Goal: Communication & Community: Share content

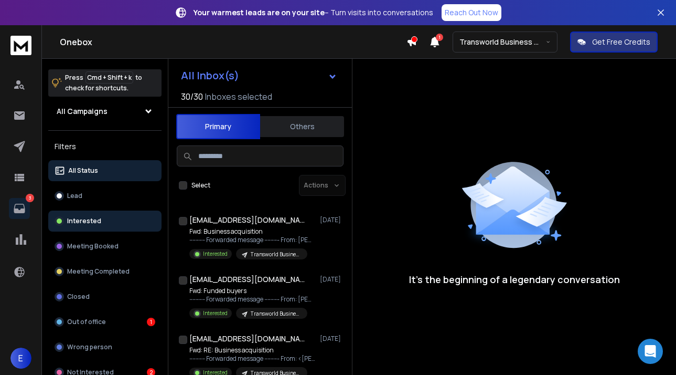
click at [76, 221] on p "Interested" at bounding box center [84, 221] width 34 height 8
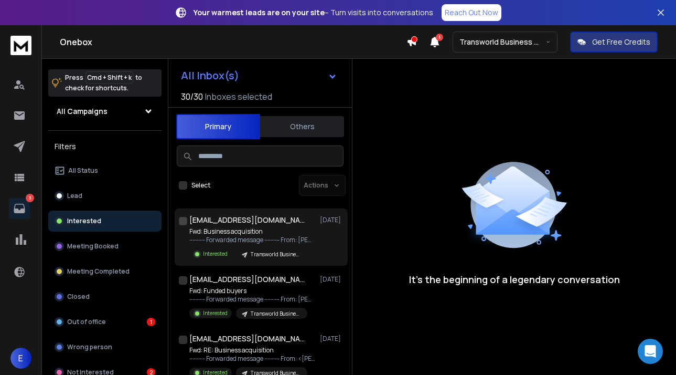
click at [244, 234] on p "Fwd: Business acquisition" at bounding box center [252, 231] width 126 height 8
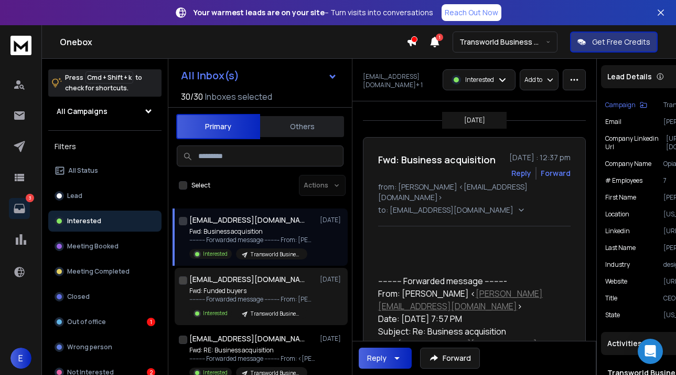
click at [251, 280] on h1 "[EMAIL_ADDRESS][DOMAIN_NAME] +1" at bounding box center [246, 279] width 115 height 10
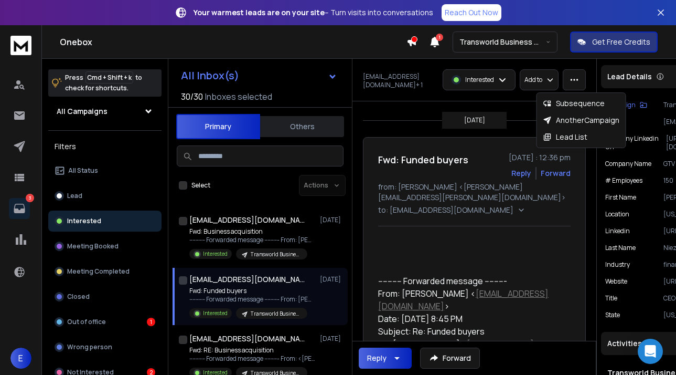
click at [554, 81] on icon at bounding box center [550, 79] width 7 height 7
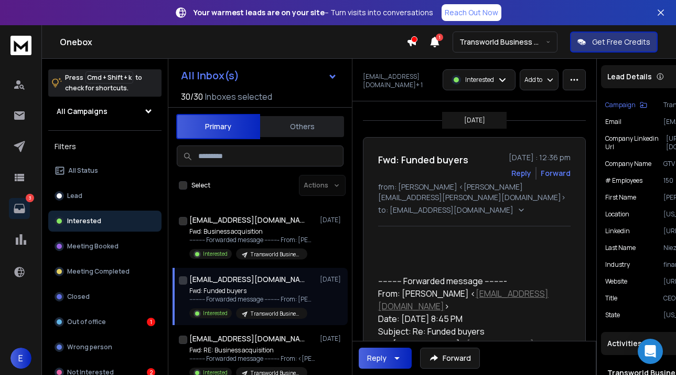
click at [579, 78] on icon "button" at bounding box center [574, 79] width 9 height 9
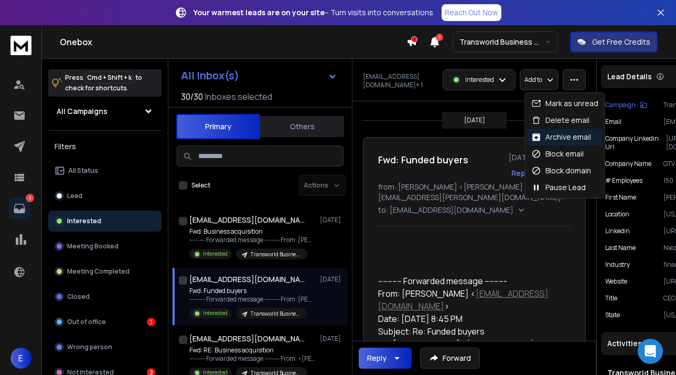
click at [553, 137] on div "Archive email" at bounding box center [561, 137] width 59 height 10
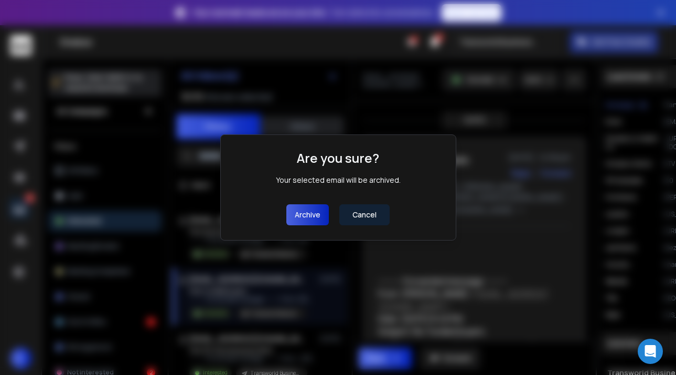
click at [308, 217] on p "archive" at bounding box center [308, 214] width 26 height 10
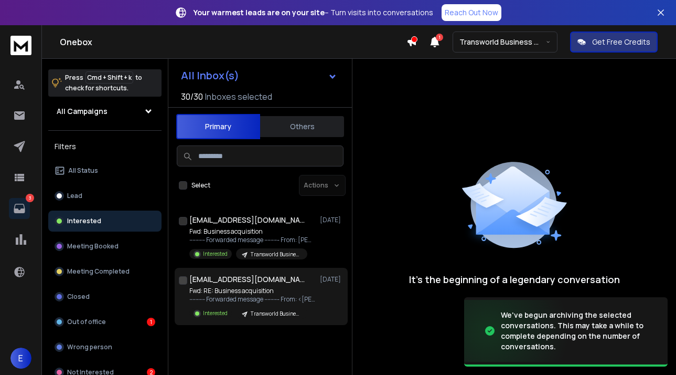
click at [253, 284] on div "estraus@tworld.com +1 12 Sep Fwd: RE: Business acquisition ---------- Forwarded…" at bounding box center [266, 296] width 154 height 45
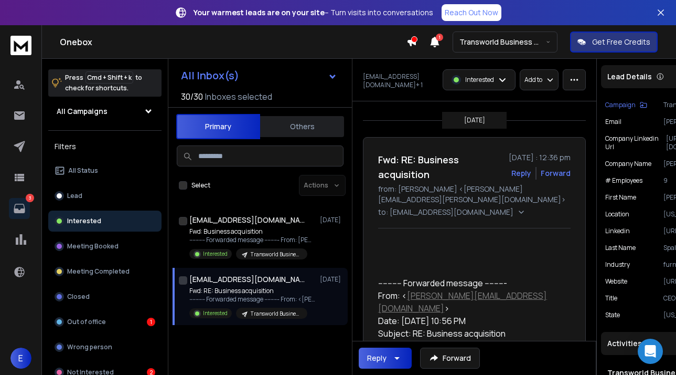
click at [563, 173] on div "Forward" at bounding box center [556, 173] width 30 height 10
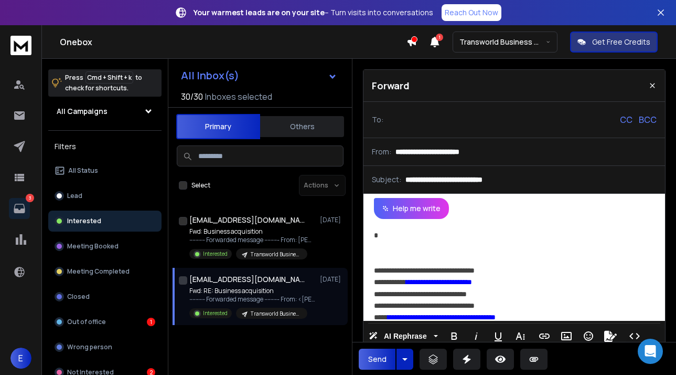
click at [435, 123] on input at bounding box center [424, 119] width 73 height 19
type input "**********"
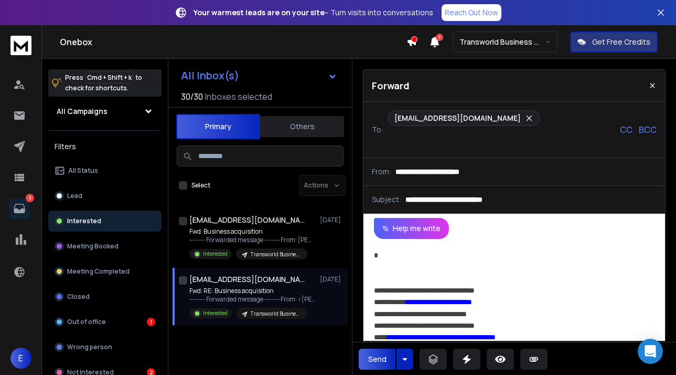
click at [374, 359] on button "Send" at bounding box center [377, 358] width 37 height 21
